Goal: Task Accomplishment & Management: Manage account settings

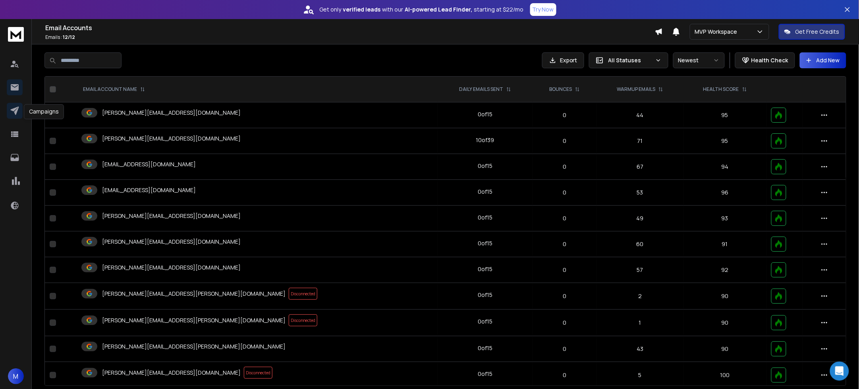
click at [16, 116] on icon at bounding box center [15, 111] width 10 height 10
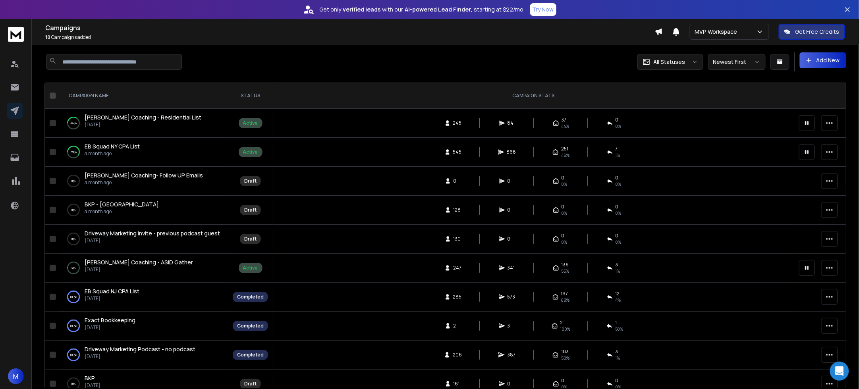
scroll to position [12, 0]
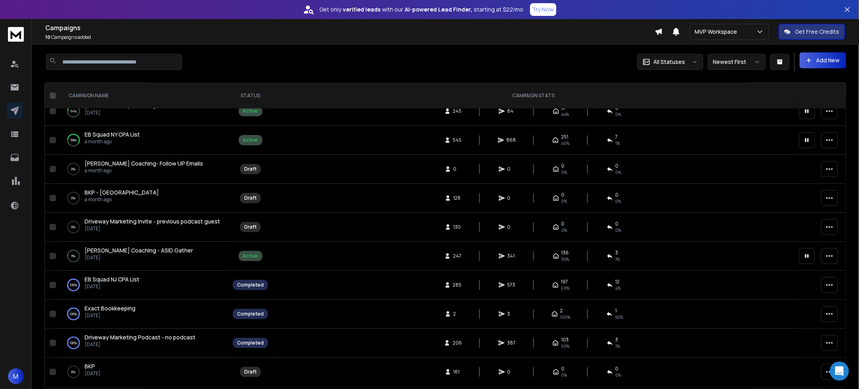
click at [118, 136] on span "EB Squad NY CPA List" at bounding box center [112, 135] width 55 height 8
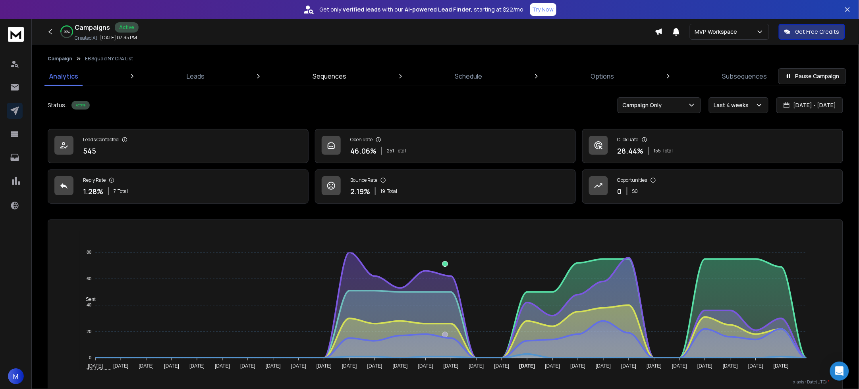
click at [325, 81] on p "Sequences" at bounding box center [330, 77] width 34 height 10
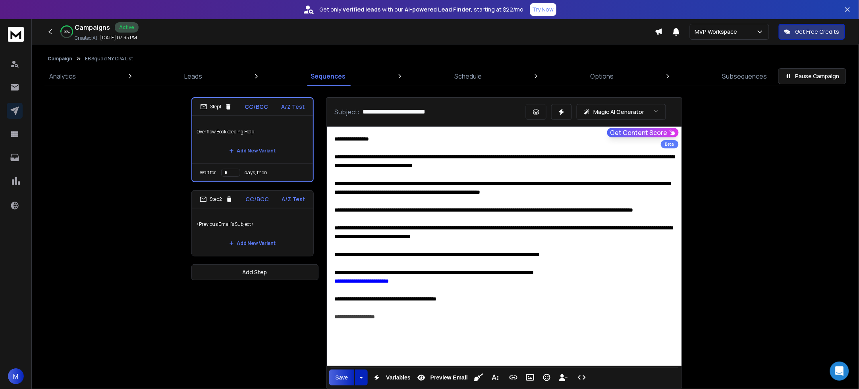
click at [271, 223] on p "<Previous Email's Subject>" at bounding box center [253, 224] width 112 height 22
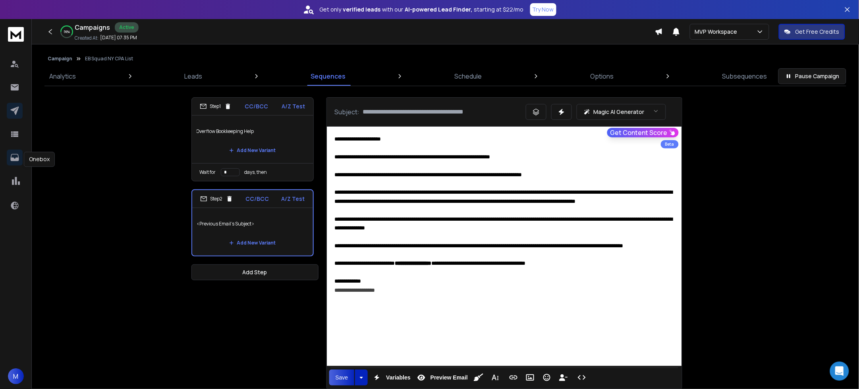
click at [19, 160] on icon at bounding box center [15, 158] width 10 height 10
